Goal: Task Accomplishment & Management: Use online tool/utility

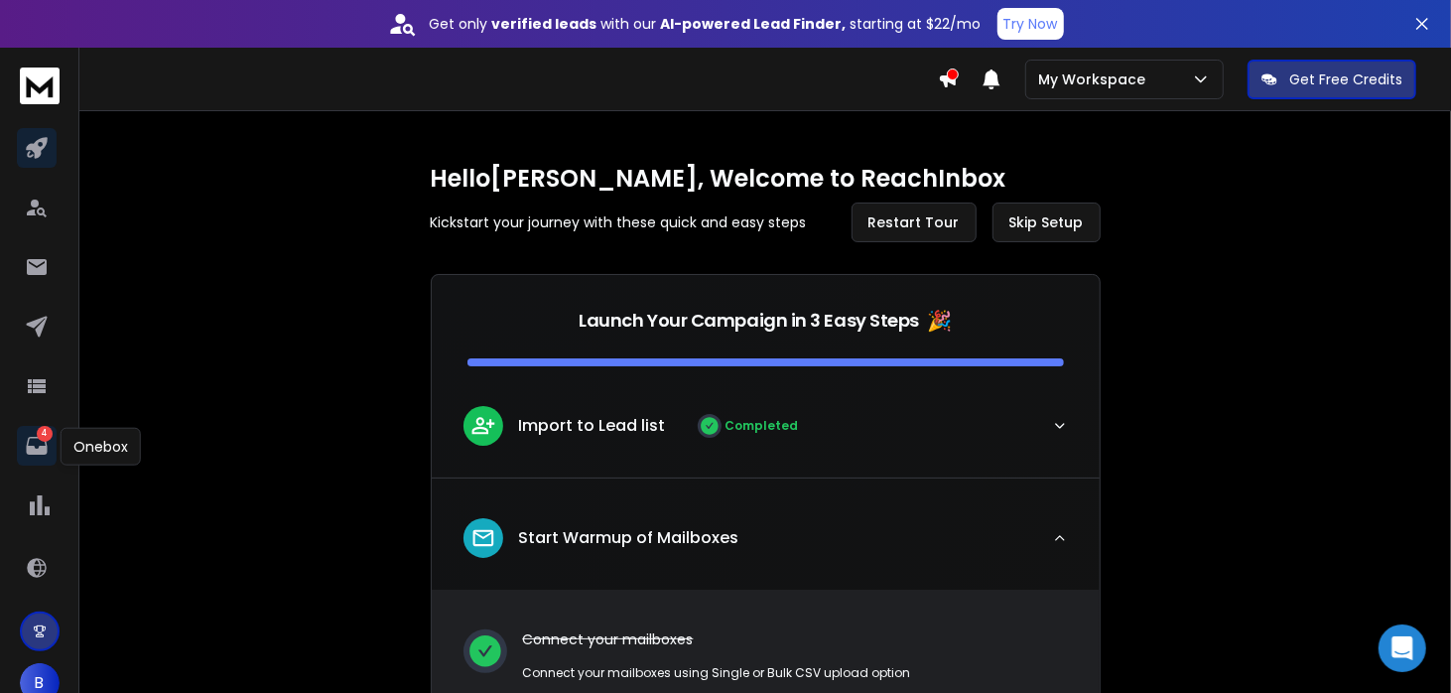
click at [49, 458] on link "4" at bounding box center [37, 446] width 40 height 40
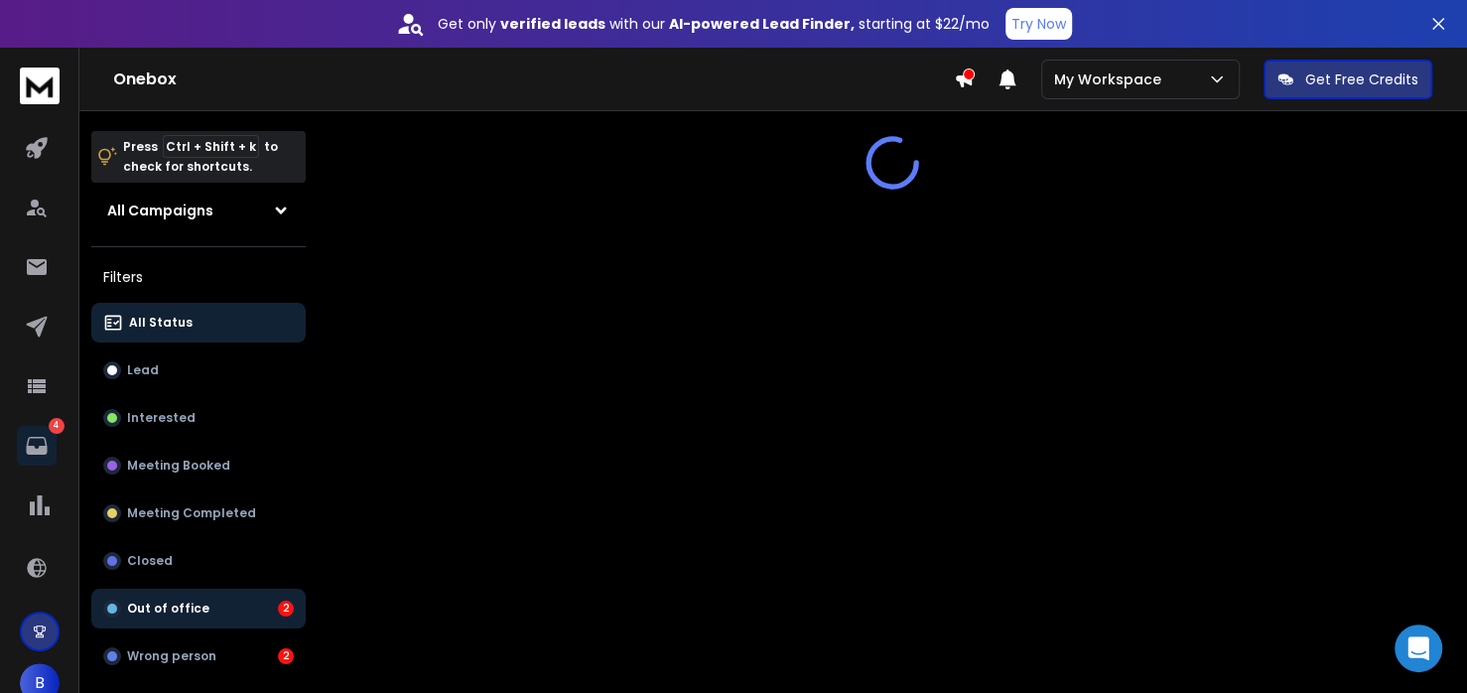
click at [198, 608] on p "Out of office" at bounding box center [168, 609] width 82 height 16
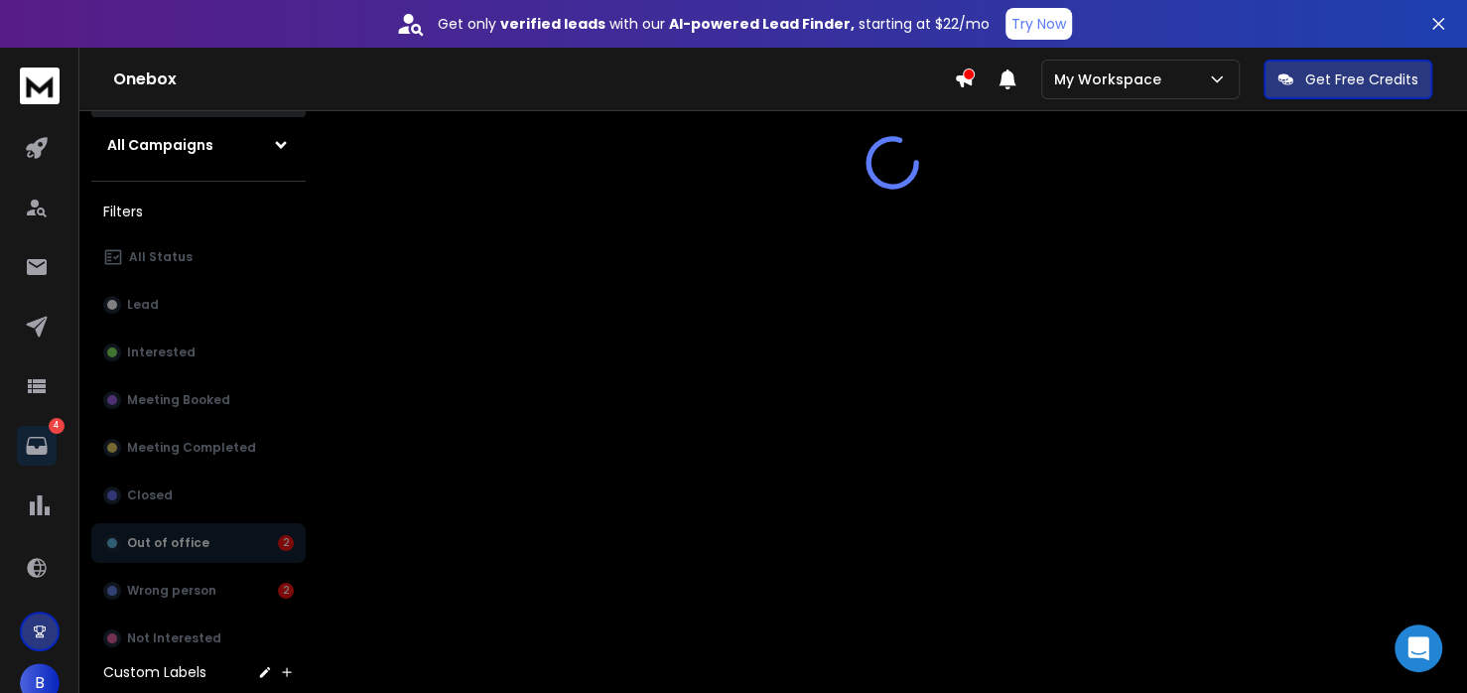
scroll to position [99, 0]
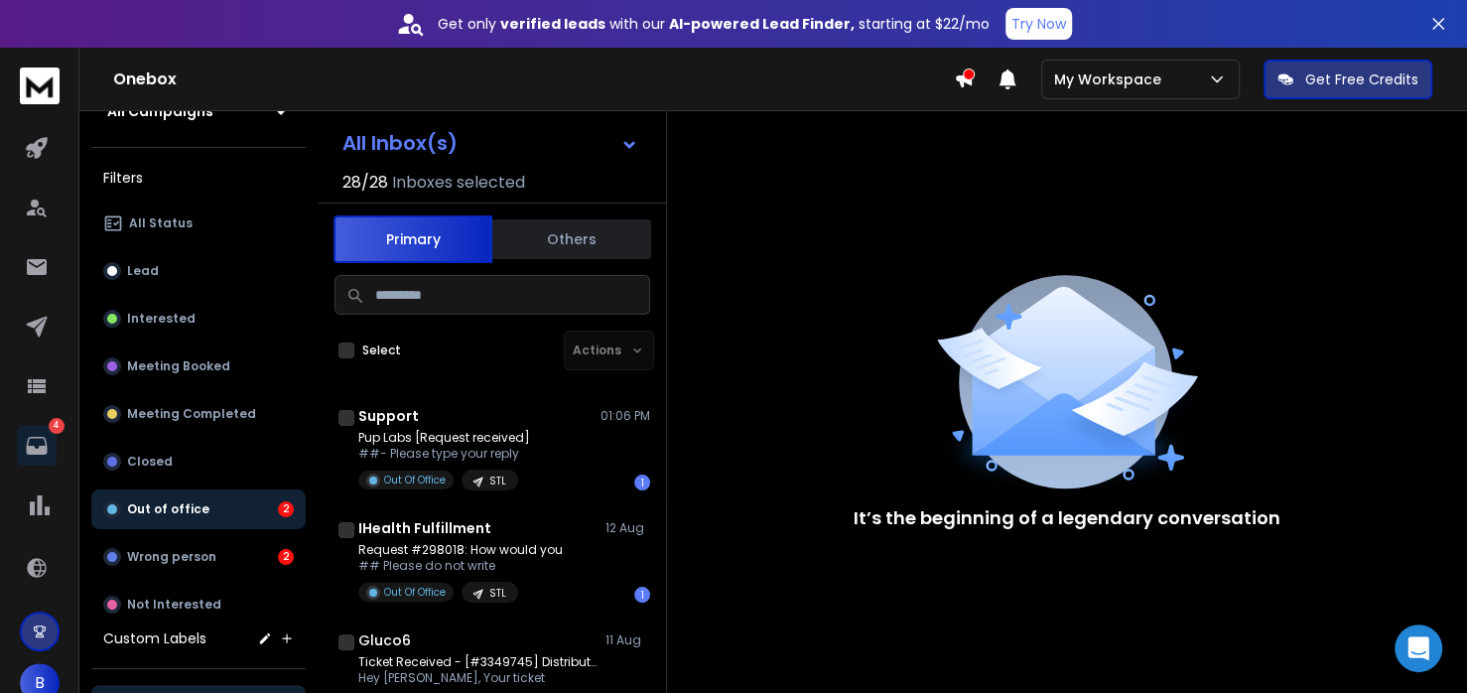
click at [208, 562] on p "Wrong person" at bounding box center [171, 557] width 89 height 16
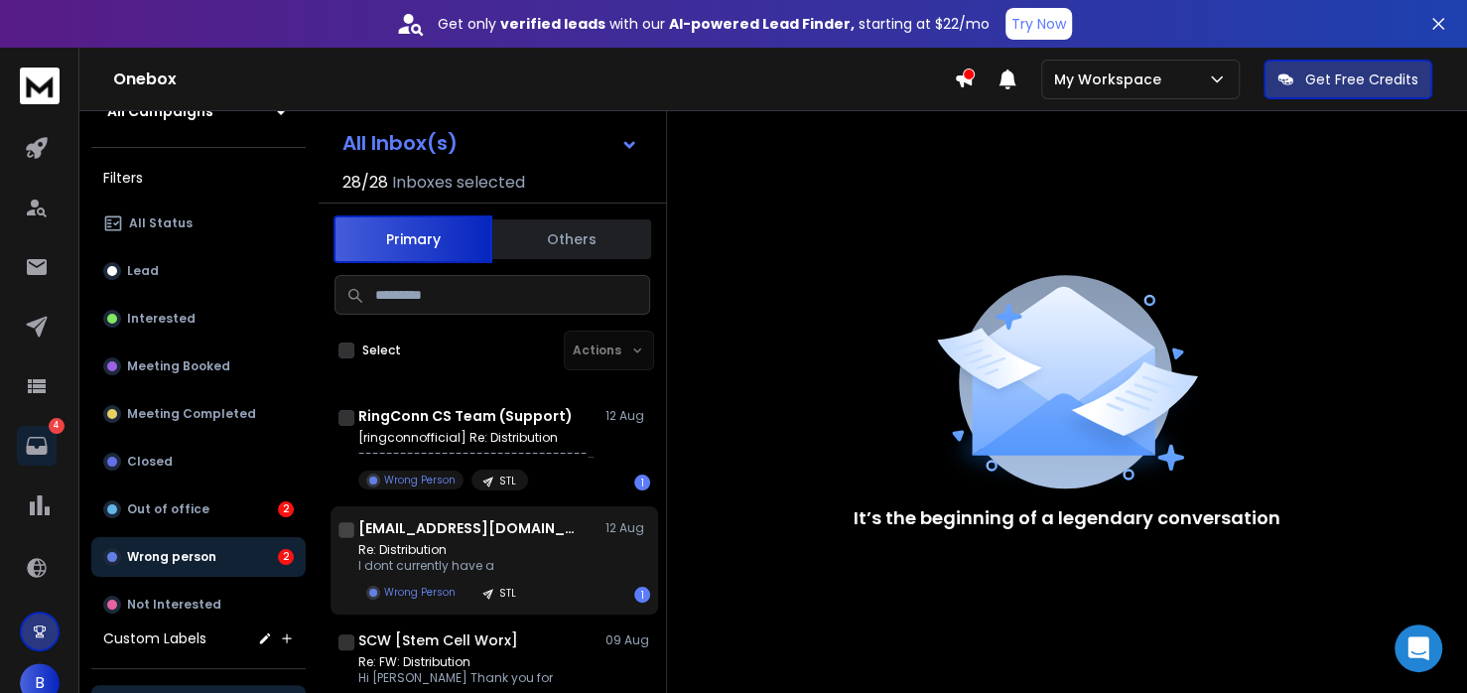
click at [536, 587] on div "Re: Distribution I dont currently have a Wrong Person STL 1" at bounding box center [504, 572] width 292 height 61
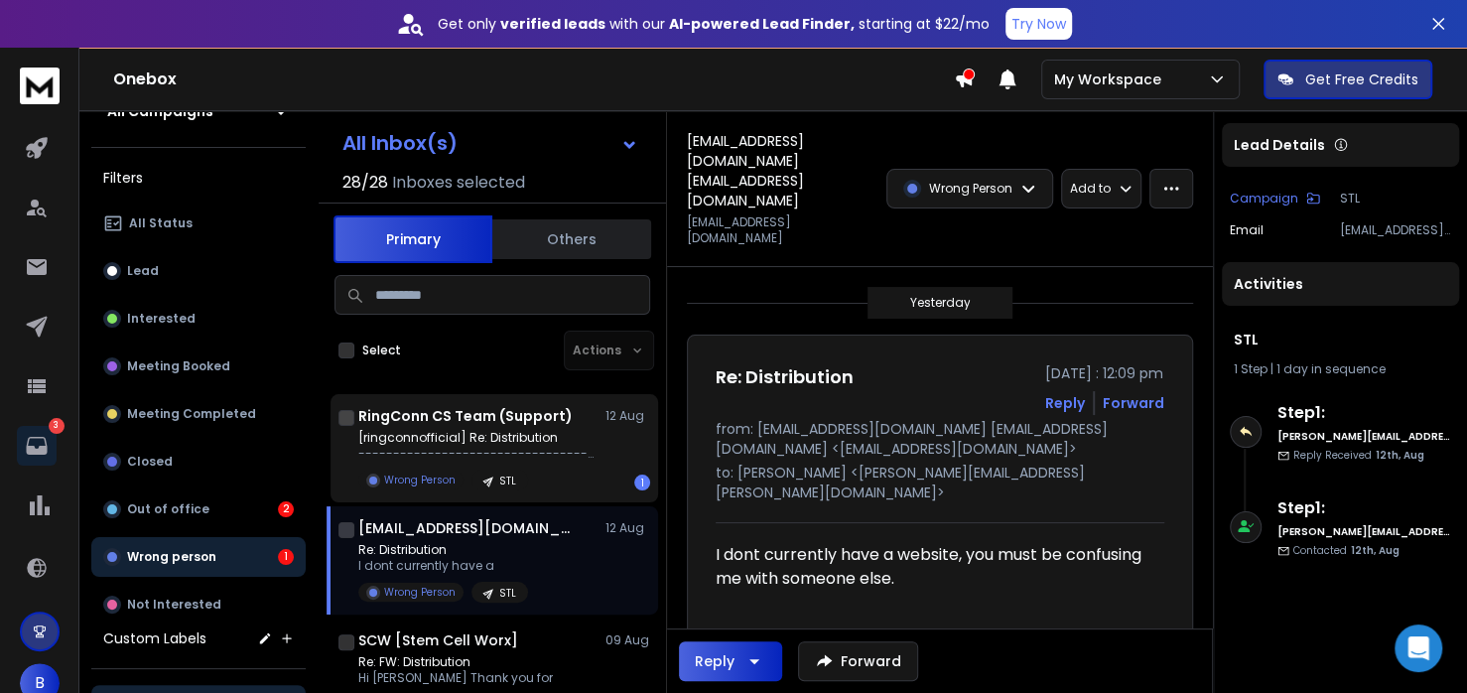
click at [532, 463] on div "[ringconnofficial] Re: Distribution -------------------------------------------…" at bounding box center [477, 460] width 238 height 61
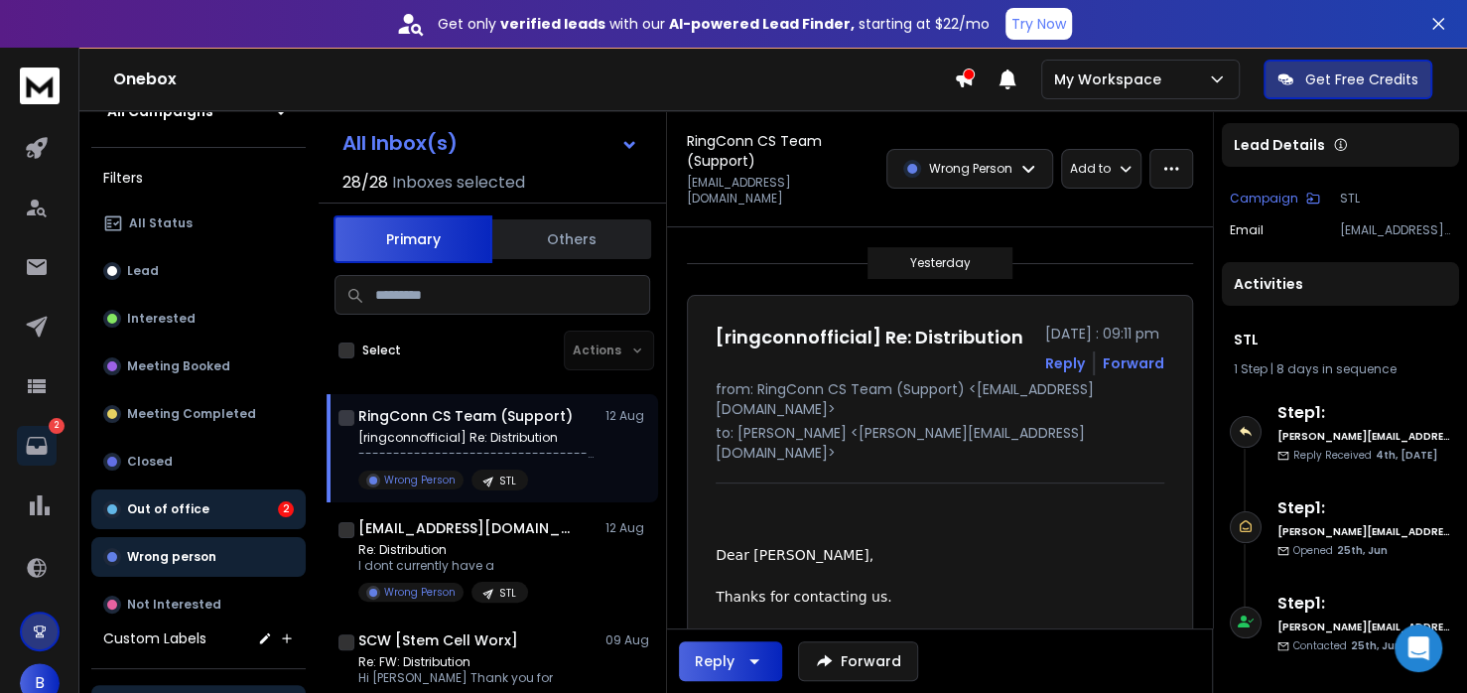
click at [234, 497] on button "Out of office 2" at bounding box center [198, 509] width 214 height 40
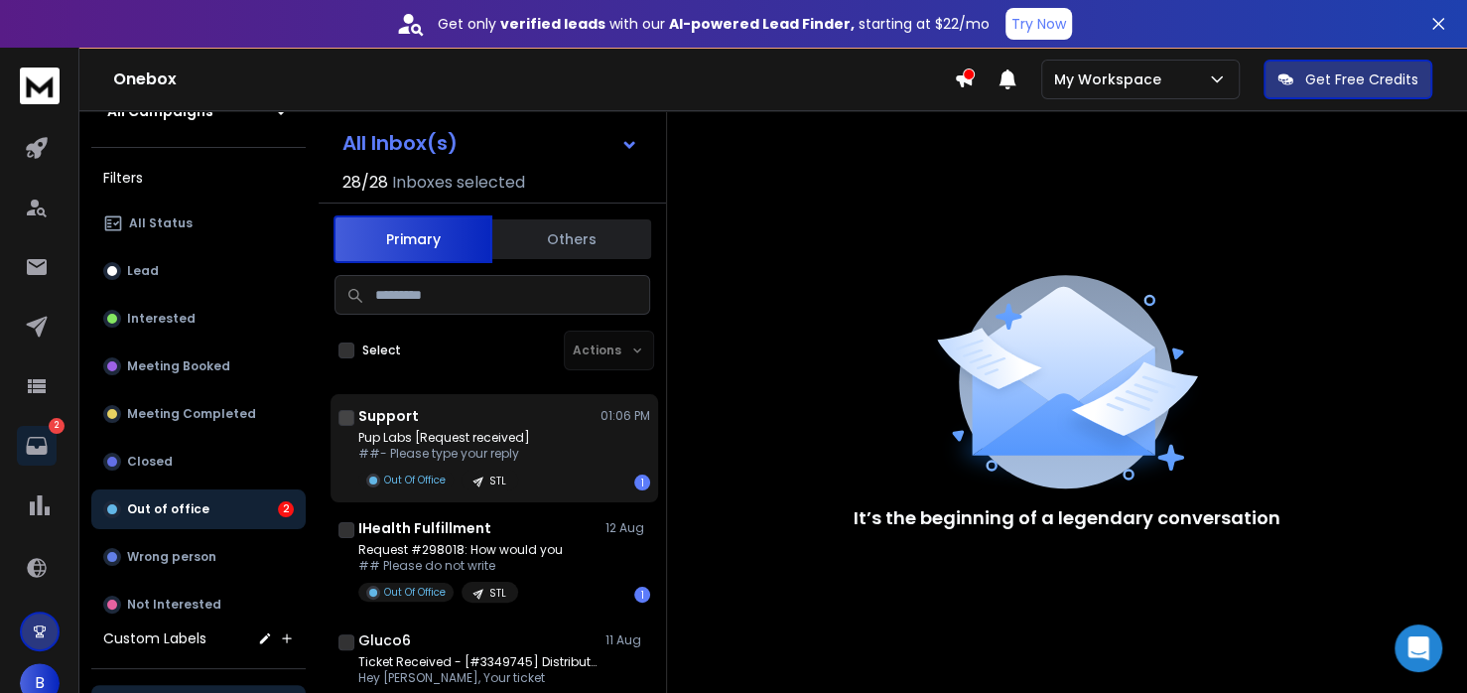
click at [555, 473] on div "Pup Labs [Request received] ##- Please type your reply Out Of Office STL 1" at bounding box center [504, 460] width 292 height 61
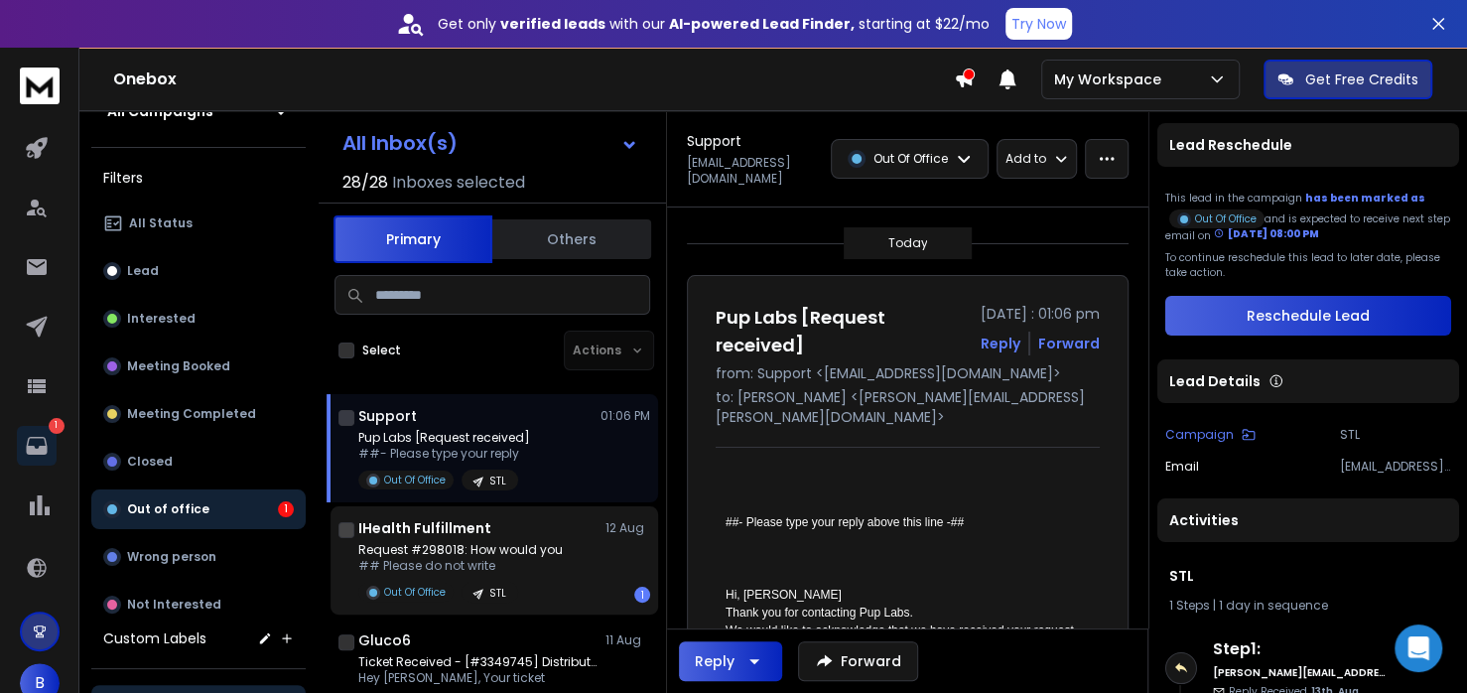
click at [565, 542] on div "Request #298018: How would you ## Please do not write Out Of Office STL 1" at bounding box center [504, 572] width 292 height 61
